Goal: Communication & Community: Answer question/provide support

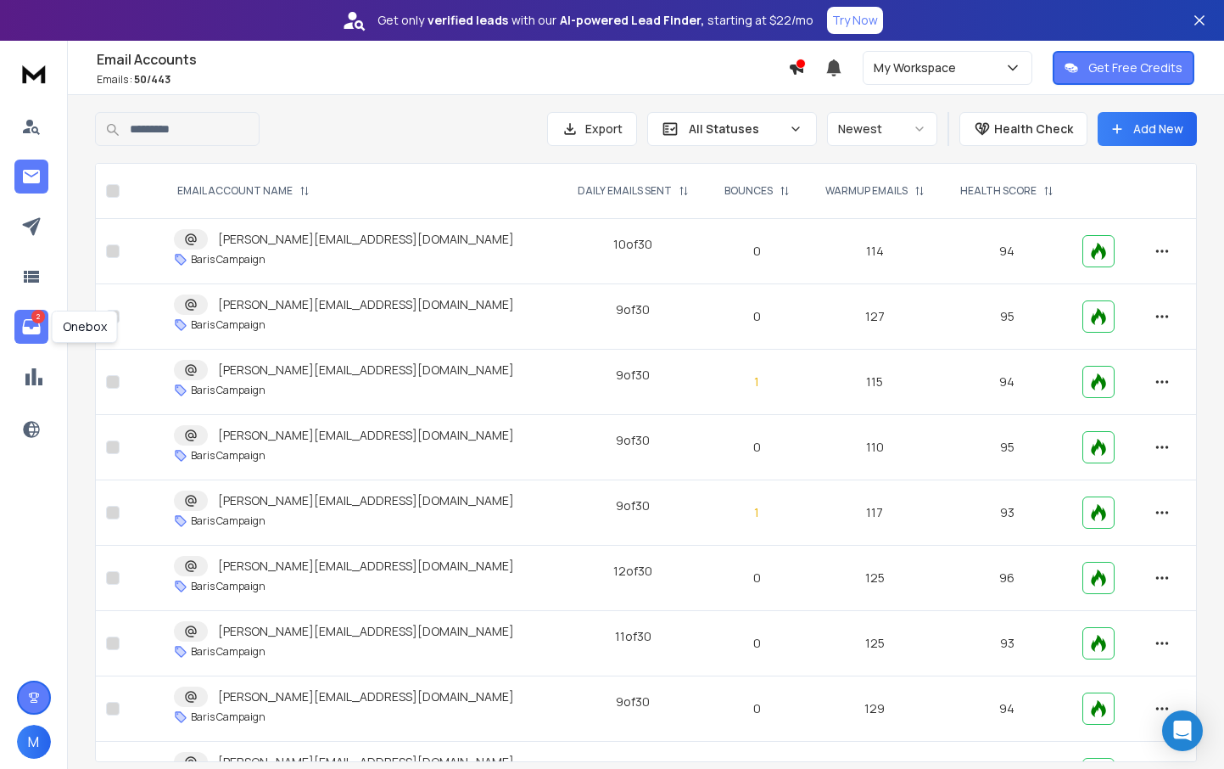
click at [36, 329] on icon at bounding box center [31, 326] width 18 height 15
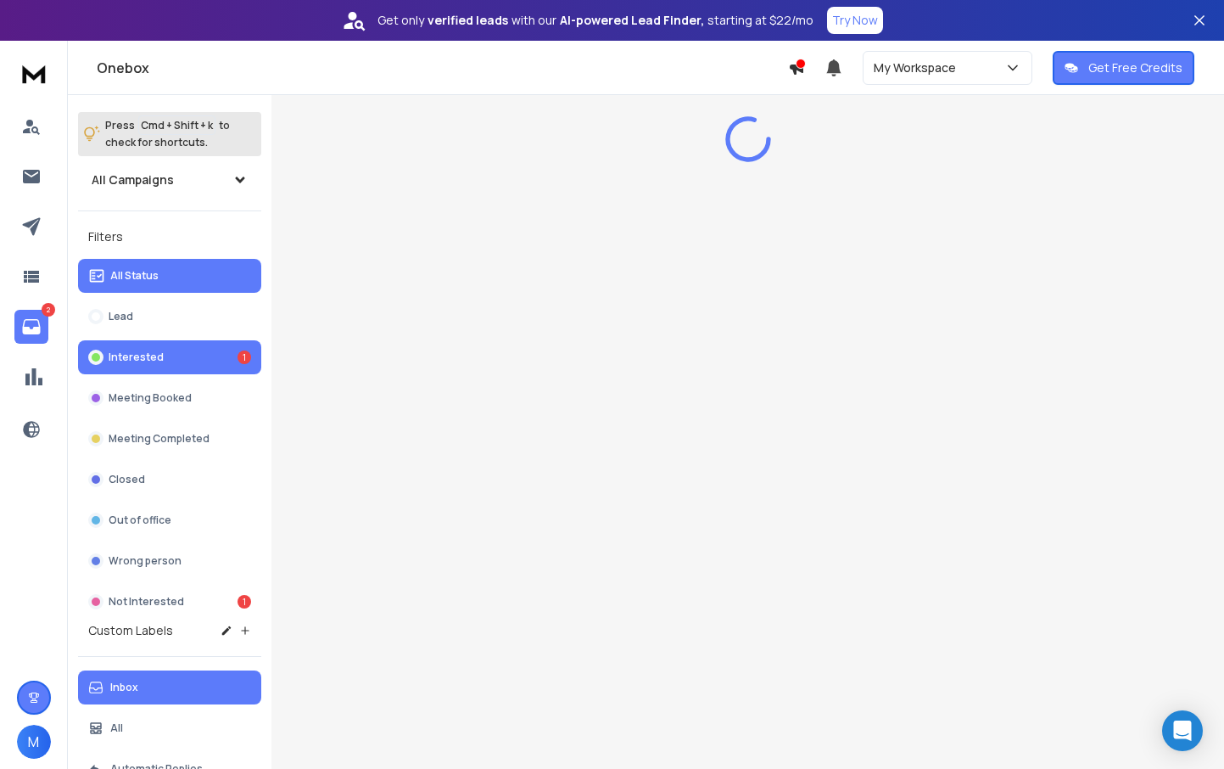
click at [158, 361] on p "Interested" at bounding box center [136, 357] width 55 height 14
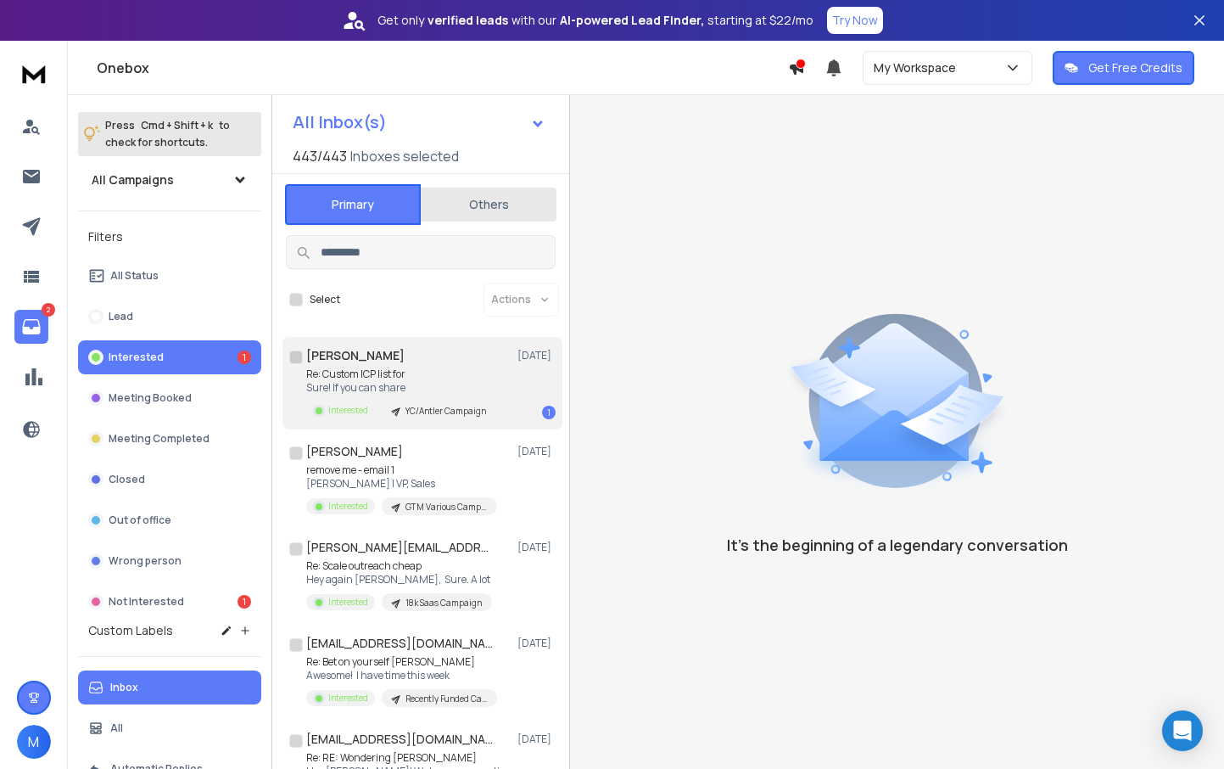
click at [425, 372] on p "Re: Custom ICP list for" at bounding box center [401, 374] width 190 height 14
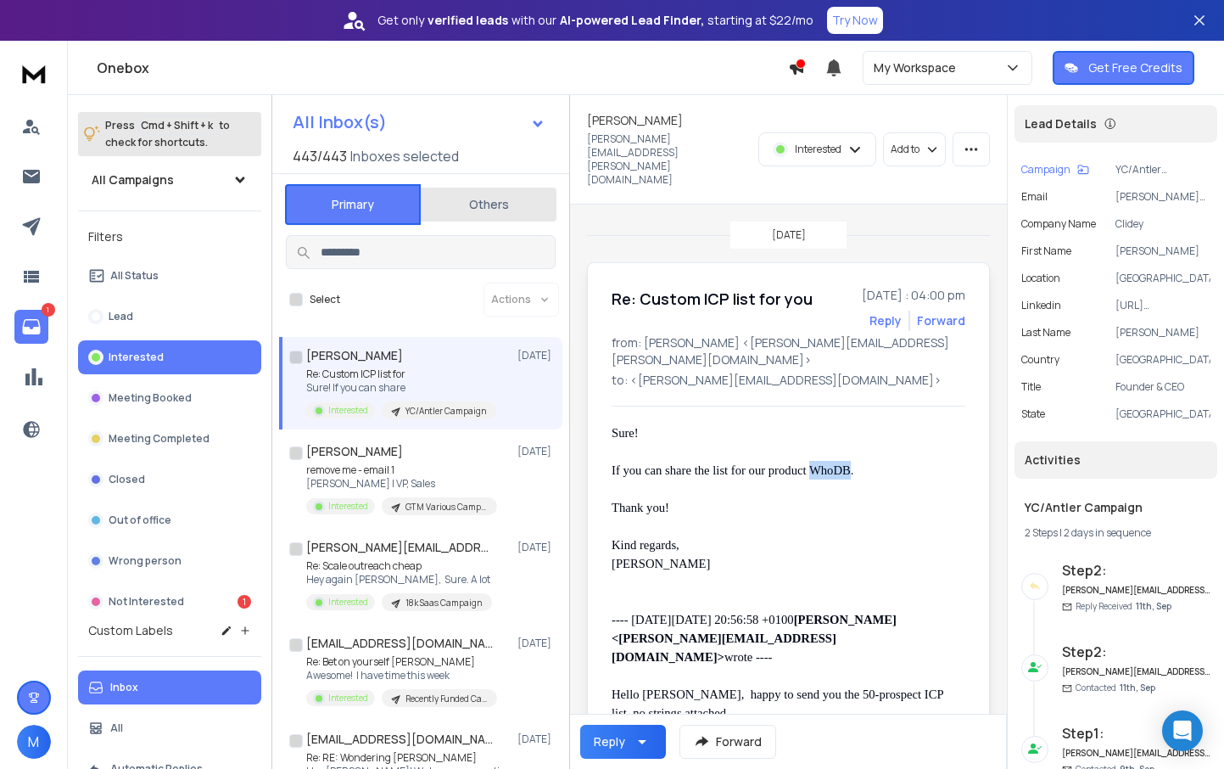
drag, startPoint x: 910, startPoint y: 414, endPoint x: 865, endPoint y: 412, distance: 45.8
click at [865, 461] on div "If you can share the list for our product WhoDB." at bounding box center [782, 470] width 340 height 19
copy div "WhoDB"
click at [836, 442] on div at bounding box center [782, 451] width 340 height 19
click at [630, 746] on div "Reply" at bounding box center [623, 741] width 59 height 20
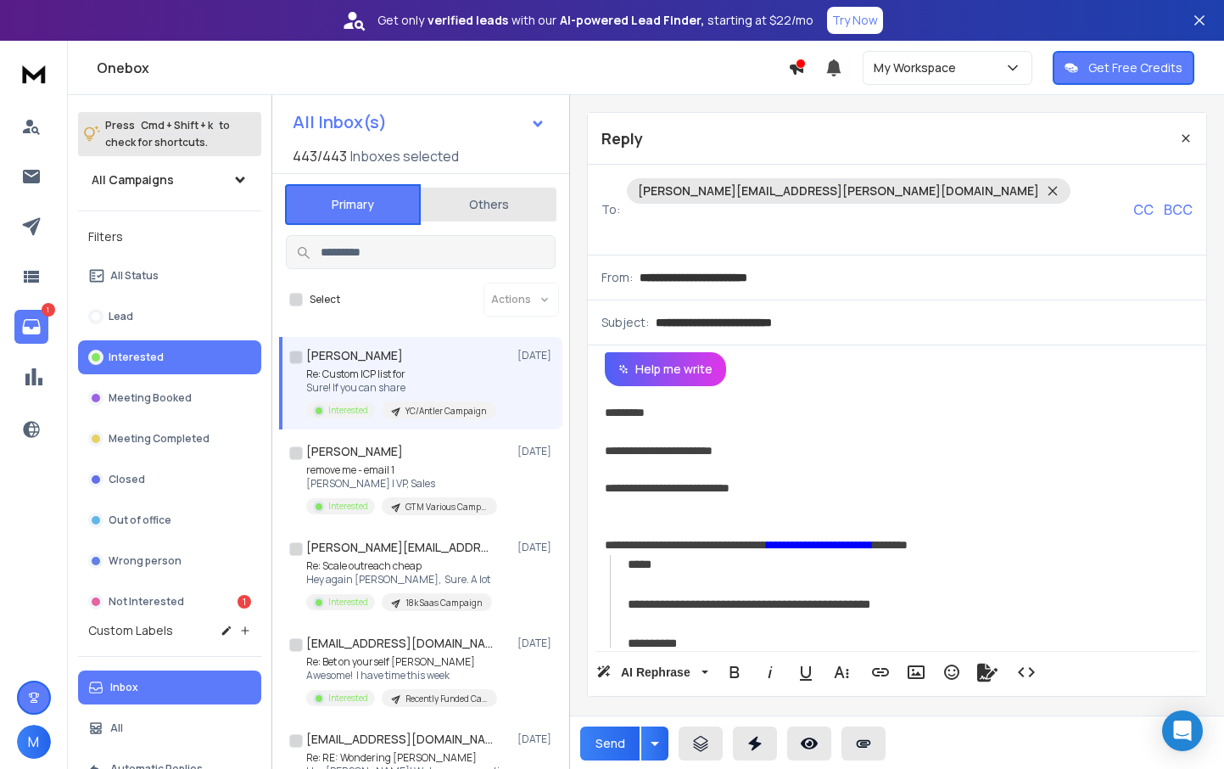
click at [670, 479] on div "**********" at bounding box center [894, 488] width 579 height 19
click at [1143, 199] on p "CC" at bounding box center [1144, 209] width 20 height 20
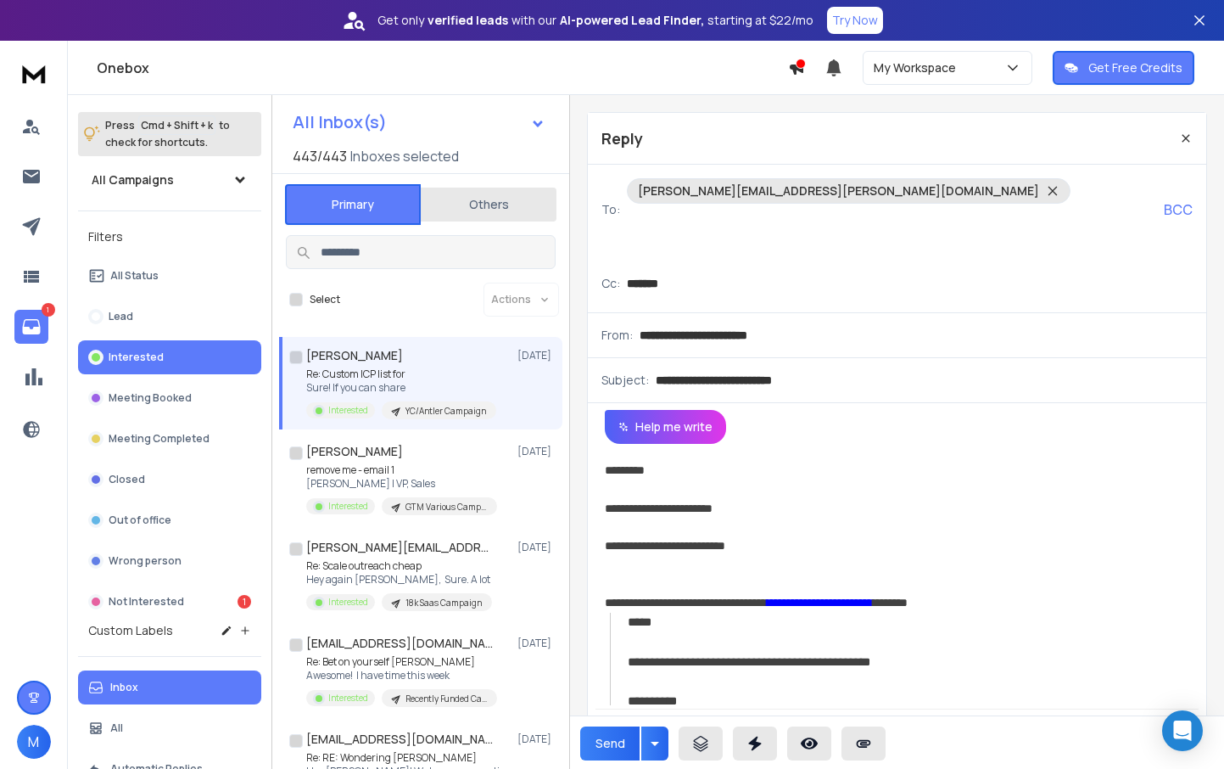
type input "**********"
click at [746, 210] on input "**********" at bounding box center [686, 225] width 119 height 31
type input "*"
click at [613, 740] on button "Send" at bounding box center [609, 743] width 59 height 34
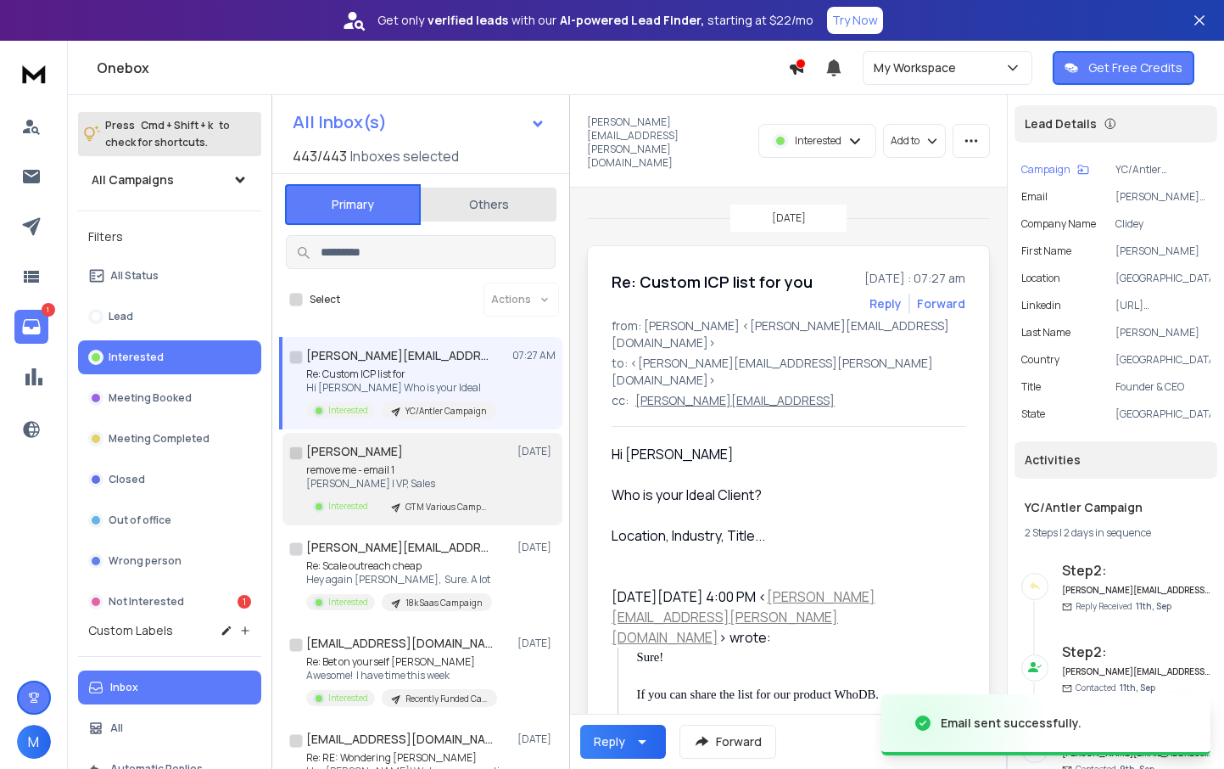
click at [383, 481] on p "[PERSON_NAME] | VP, Sales" at bounding box center [401, 484] width 191 height 14
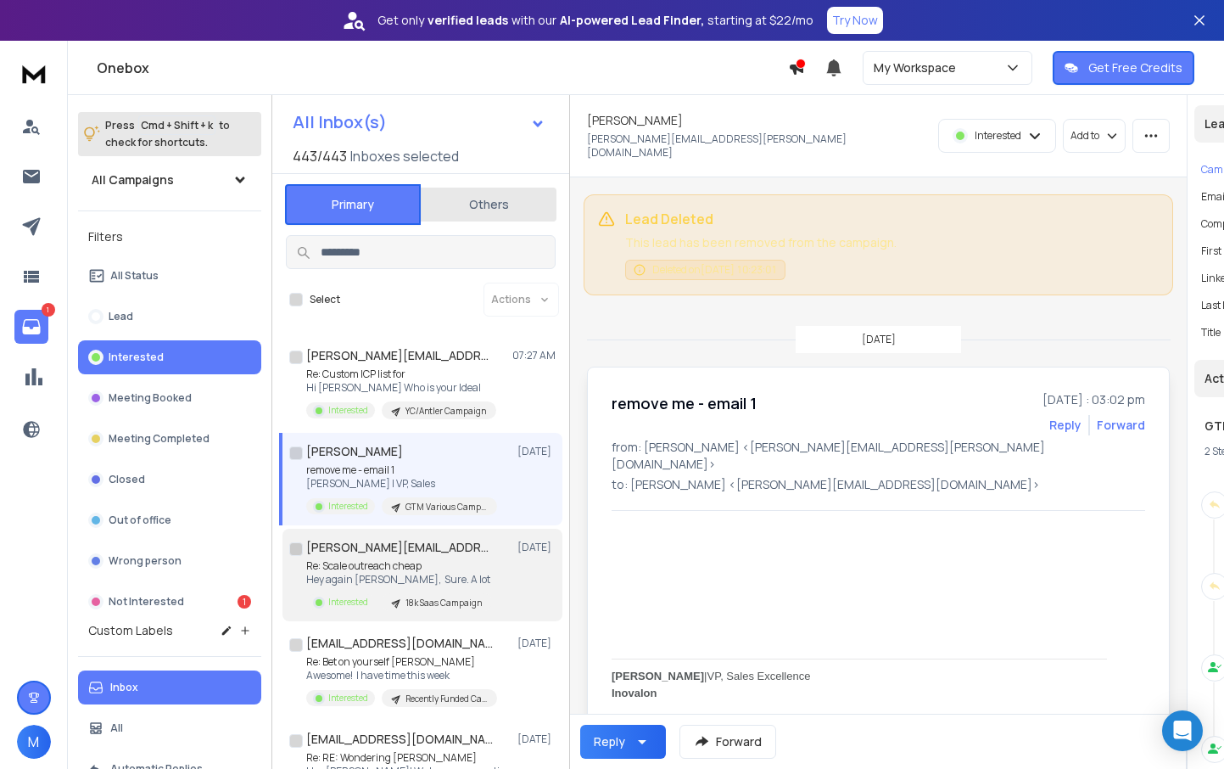
click at [343, 571] on p "Re: Scale outreach cheap" at bounding box center [399, 566] width 186 height 14
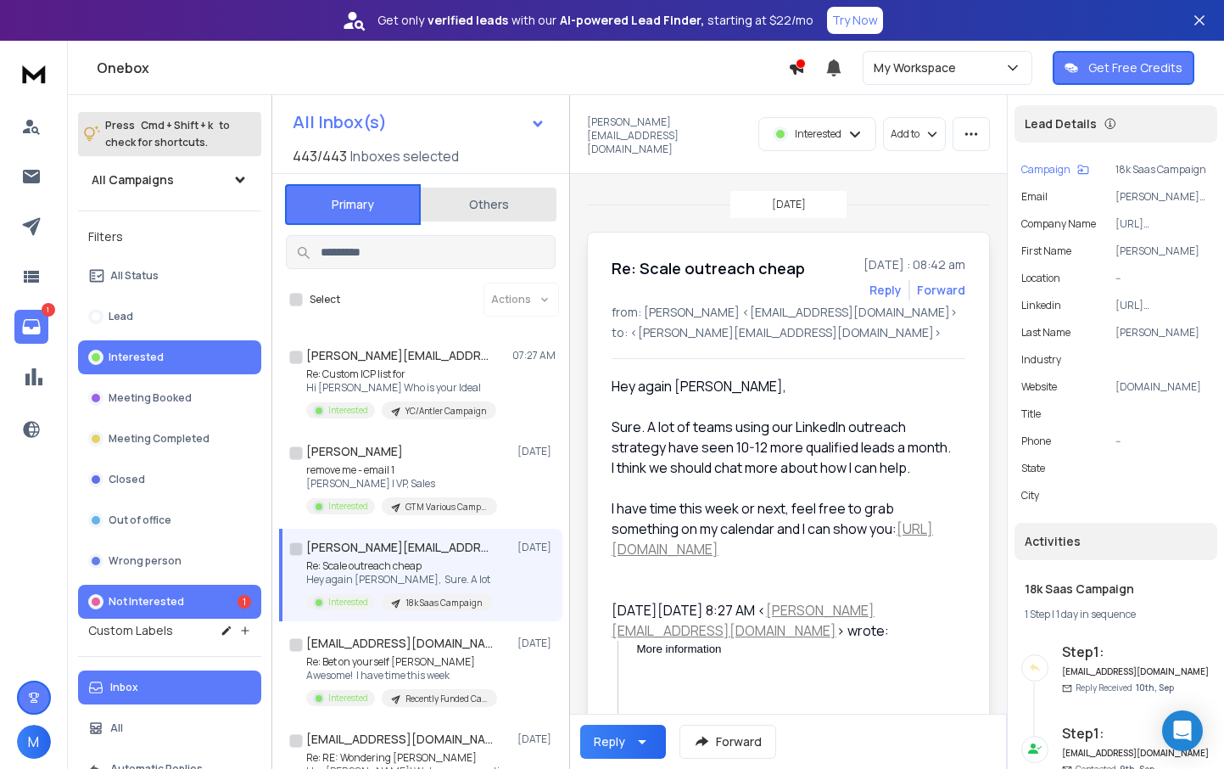
click at [169, 602] on p "Not Interested" at bounding box center [147, 602] width 76 height 14
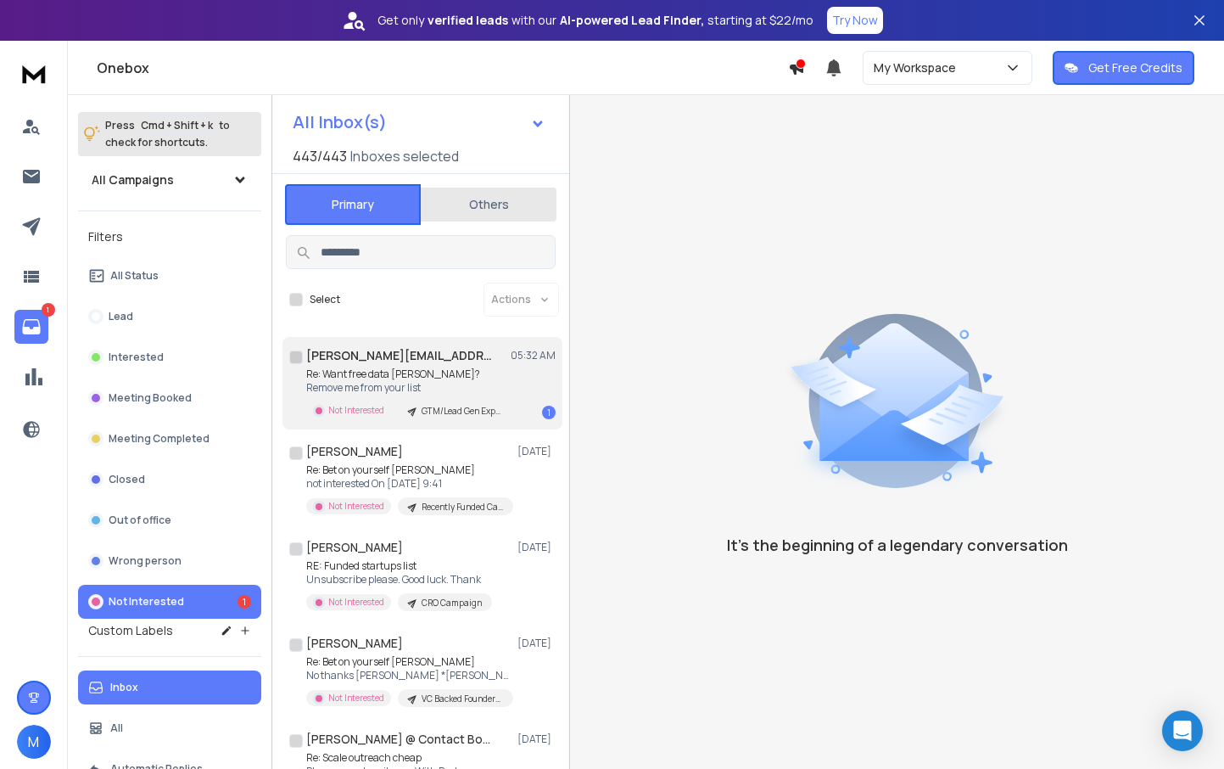
click at [440, 388] on p "Remove me from your list" at bounding box center [408, 388] width 204 height 14
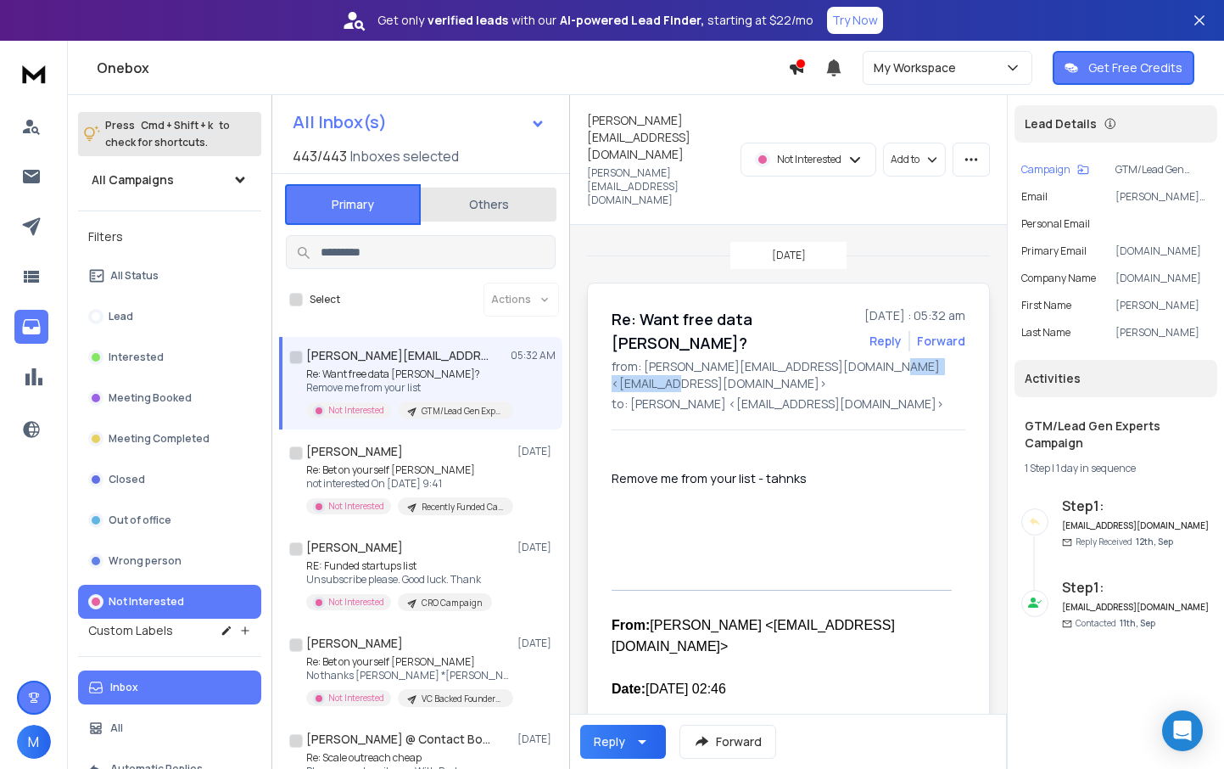
drag, startPoint x: 965, startPoint y: 300, endPoint x: 870, endPoint y: 305, distance: 94.3
click at [870, 358] on p "from: [PERSON_NAME][EMAIL_ADDRESS][DOMAIN_NAME] <[EMAIL_ADDRESS][DOMAIN_NAME]>" at bounding box center [789, 375] width 354 height 34
copy p "[DOMAIN_NAME]"
click at [137, 308] on button "Lead" at bounding box center [169, 316] width 183 height 34
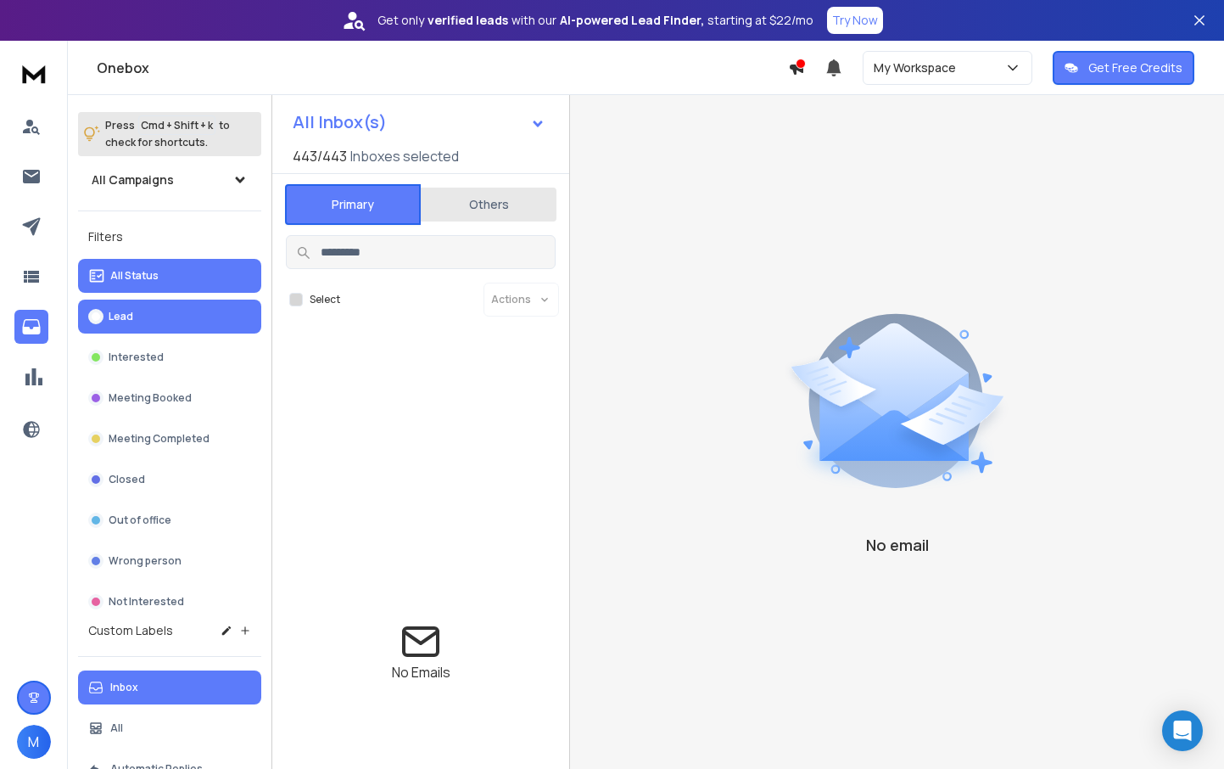
click at [132, 278] on p "All Status" at bounding box center [134, 276] width 48 height 14
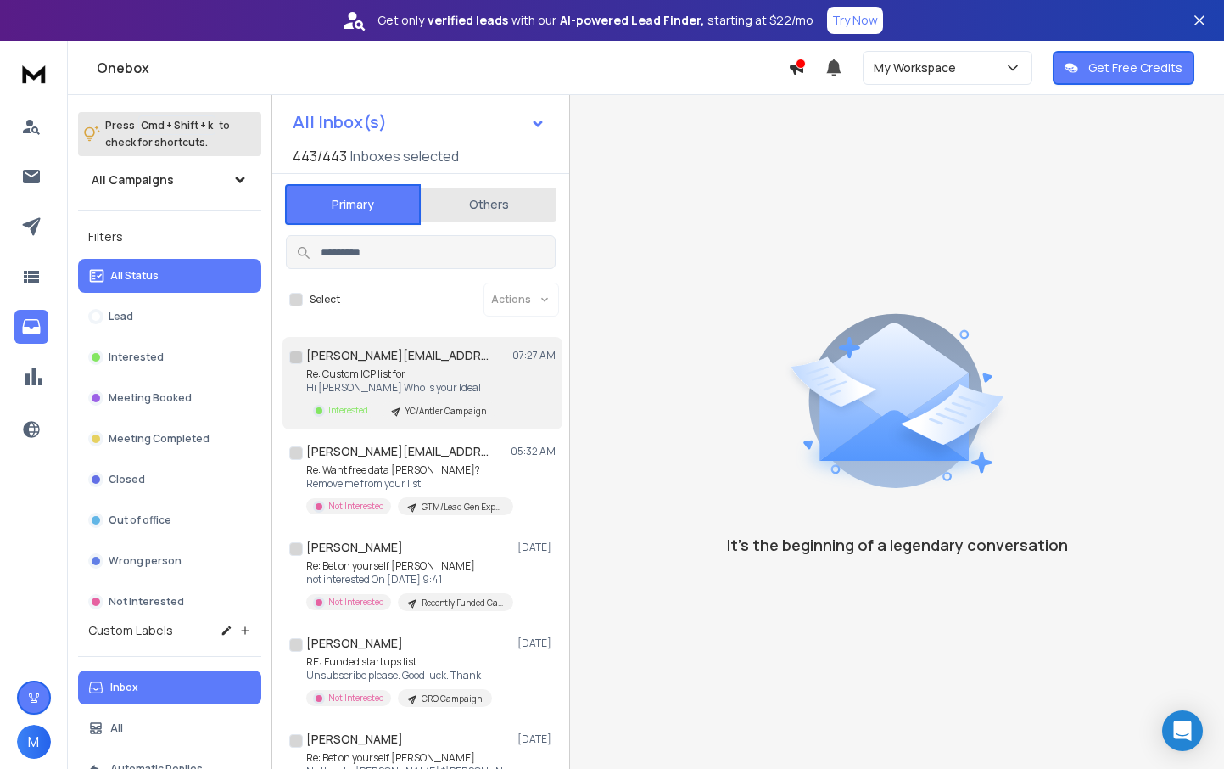
click at [378, 369] on p "Re: Custom ICP list for" at bounding box center [401, 374] width 190 height 14
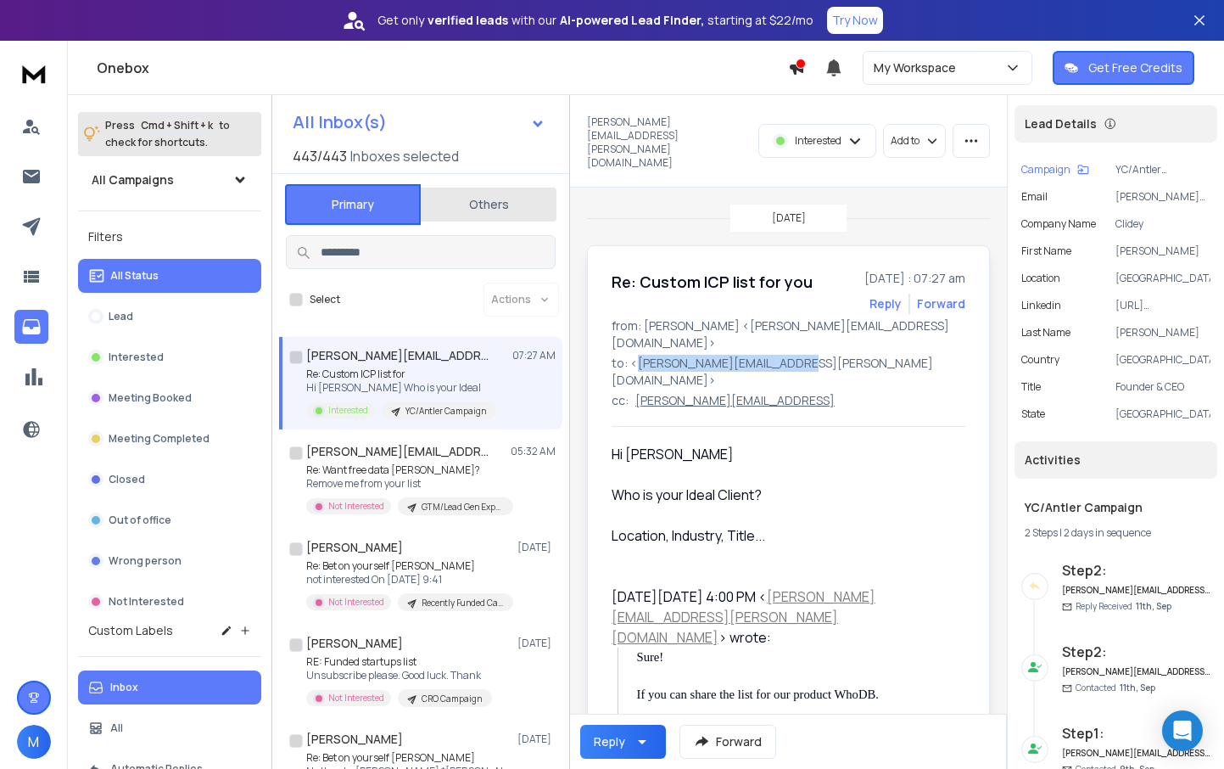
drag, startPoint x: 635, startPoint y: 324, endPoint x: 795, endPoint y: 319, distance: 159.6
click at [795, 355] on p "to: <[PERSON_NAME][EMAIL_ADDRESS][PERSON_NAME][DOMAIN_NAME]>" at bounding box center [789, 372] width 354 height 34
